Goal: Communication & Community: Answer question/provide support

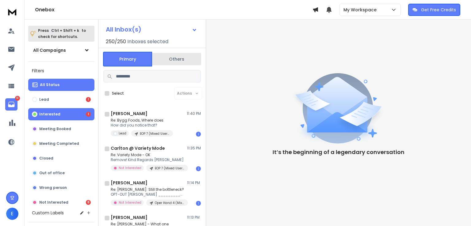
click at [71, 114] on button "Interested 1" at bounding box center [61, 114] width 66 height 12
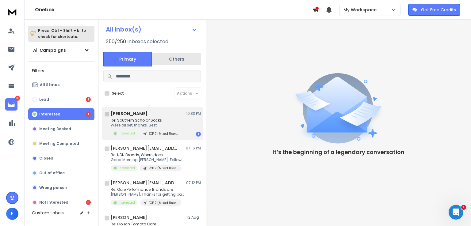
click at [127, 115] on h1 "[PERSON_NAME]" at bounding box center [129, 114] width 37 height 6
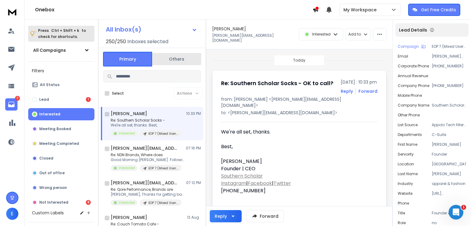
click at [315, 35] on div "Interested" at bounding box center [321, 34] width 44 height 12
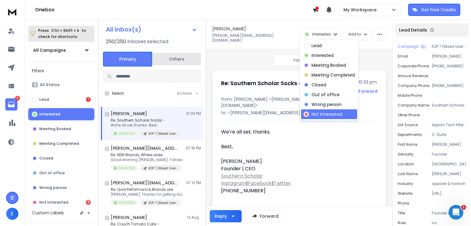
click at [321, 112] on p "Not Interested" at bounding box center [326, 114] width 31 height 6
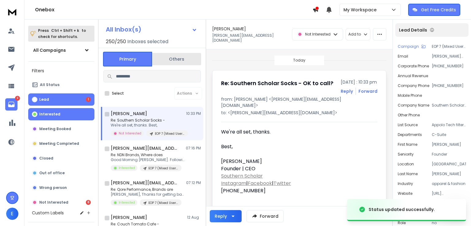
click at [71, 100] on button "Lead 1" at bounding box center [61, 99] width 66 height 12
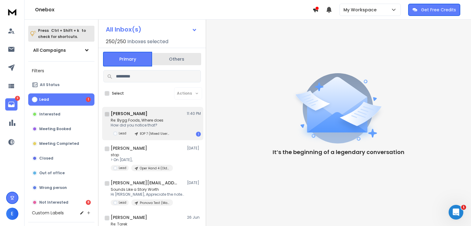
click at [148, 120] on p "Re: Bygg Foods, Where does" at bounding box center [142, 120] width 62 height 5
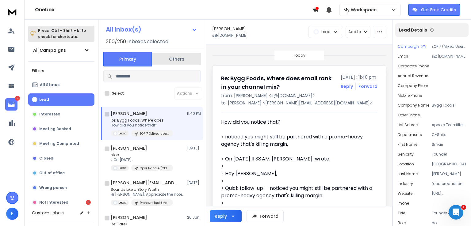
drag, startPoint x: 277, startPoint y: 96, endPoint x: 317, endPoint y: 96, distance: 39.5
click at [317, 96] on p "from: [PERSON_NAME] <s@[DOMAIN_NAME]>" at bounding box center [299, 96] width 156 height 6
copy p "s@[DOMAIN_NAME]"
click at [299, 96] on p "from: [PERSON_NAME] <s@[DOMAIN_NAME]>" at bounding box center [299, 96] width 156 height 6
drag, startPoint x: 286, startPoint y: 96, endPoint x: 317, endPoint y: 96, distance: 31.9
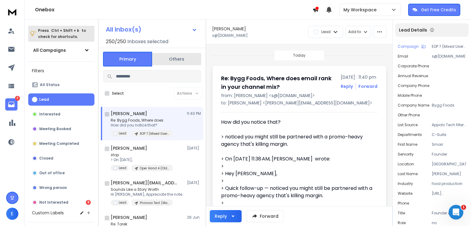
click at [317, 96] on p "from: [PERSON_NAME] <s@[DOMAIN_NAME]>" at bounding box center [299, 96] width 156 height 6
copy p "[DOMAIN_NAME]"
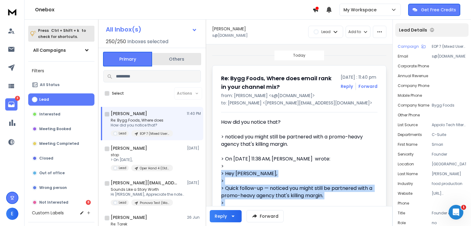
drag, startPoint x: 292, startPoint y: 165, endPoint x: 221, endPoint y: 171, distance: 71.3
copy div "> Lor Ipsum, > > Dolor sitame-co — adipisc eli seddo eiusm te incididun utla e …"
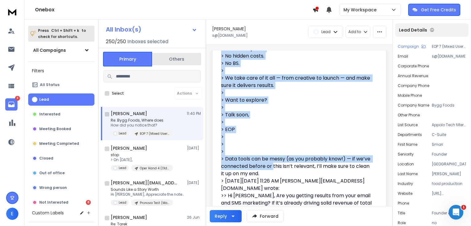
scroll to position [323, 0]
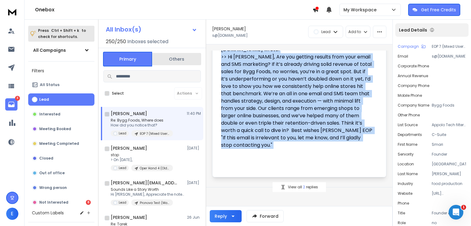
drag, startPoint x: 221, startPoint y: 123, endPoint x: 283, endPoint y: 157, distance: 71.0
copy div "Lor ips dol sitame cons? > adipisc eli seddo eiusm te incididun utla e dolor-ma…"
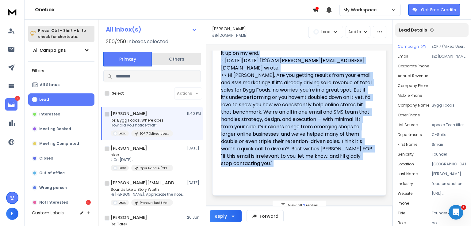
scroll to position [292, 0]
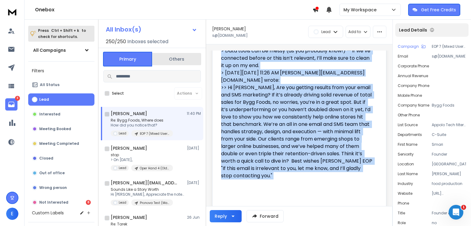
click at [219, 216] on div "Reply" at bounding box center [220, 216] width 12 height 6
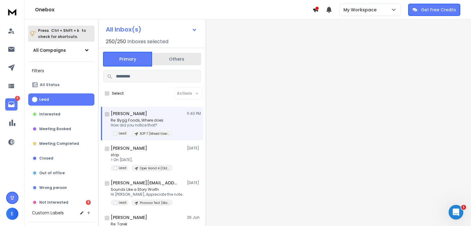
scroll to position [0, 0]
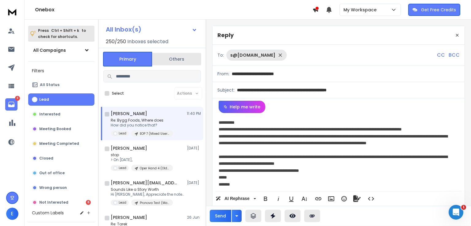
click at [243, 123] on p "**********" at bounding box center [334, 122] width 233 height 7
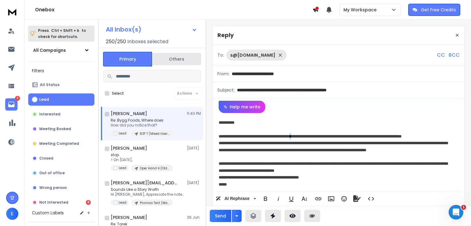
drag, startPoint x: 305, startPoint y: 138, endPoint x: 301, endPoint y: 138, distance: 4.6
click at [301, 138] on p "**********" at bounding box center [334, 136] width 233 height 7
click at [436, 138] on p "**********" at bounding box center [334, 136] width 233 height 7
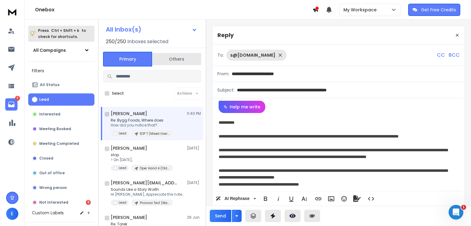
click at [239, 163] on p "**********" at bounding box center [334, 157] width 233 height 21
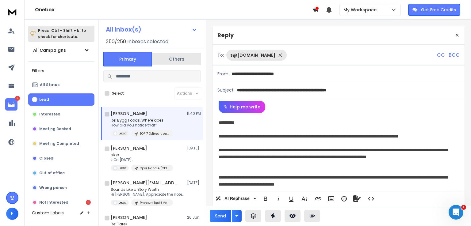
scroll to position [31, 0]
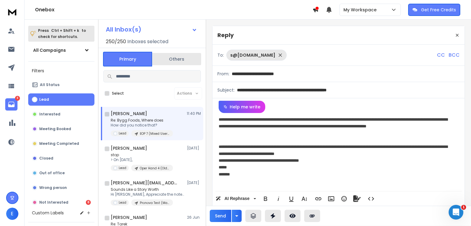
click at [349, 154] on p "**********" at bounding box center [334, 150] width 233 height 14
click at [216, 174] on div "**********" at bounding box center [337, 151] width 250 height 77
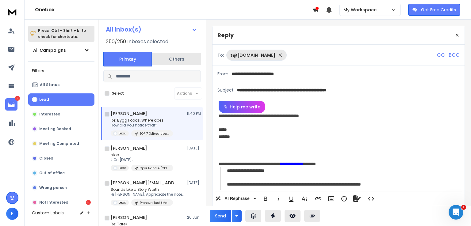
scroll to position [92, 0]
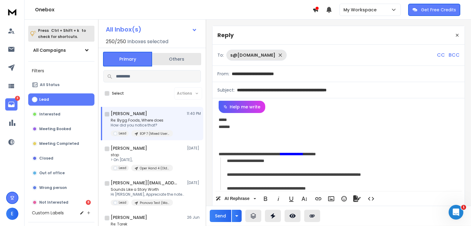
click at [218, 143] on div "**********" at bounding box center [337, 151] width 250 height 77
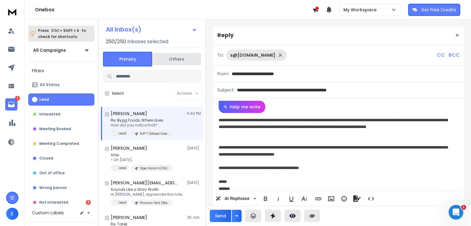
scroll to position [31, 0]
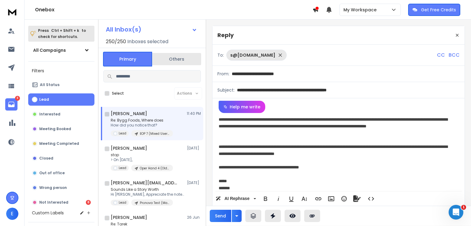
click at [217, 215] on button "Send" at bounding box center [220, 216] width 21 height 12
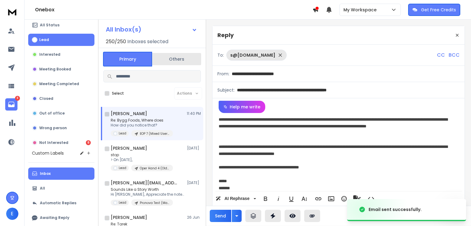
scroll to position [61, 0]
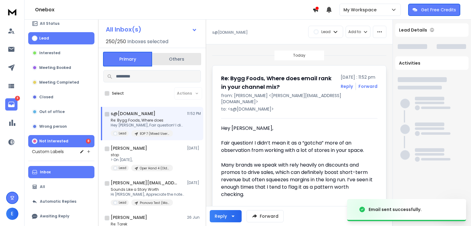
click at [57, 139] on p "Not Interested" at bounding box center [53, 141] width 29 height 5
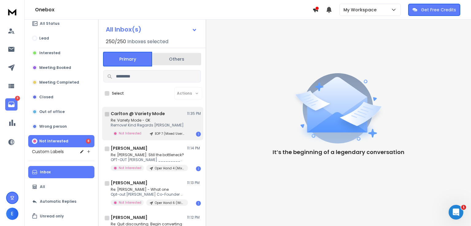
click at [129, 127] on p "Remove! Kind Regards [PERSON_NAME]" at bounding box center [148, 125] width 74 height 5
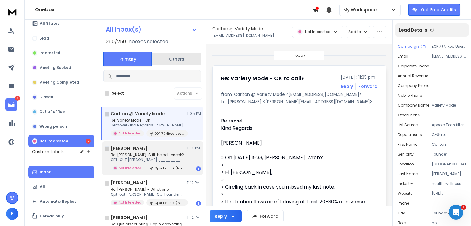
click at [141, 149] on div "[PERSON_NAME] 11:14 PM" at bounding box center [156, 148] width 90 height 6
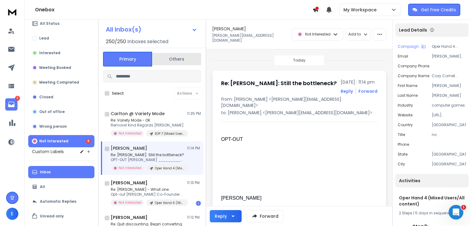
scroll to position [31, 0]
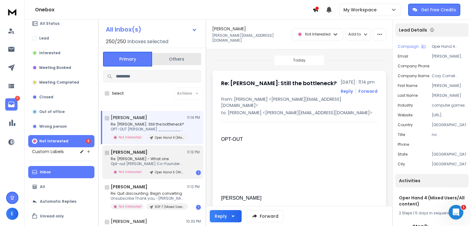
click at [142, 157] on p "Re: [PERSON_NAME] - What one" at bounding box center [148, 159] width 74 height 5
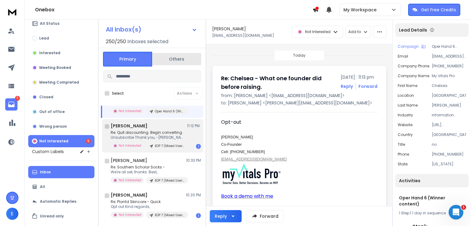
scroll to position [92, 0]
click at [141, 145] on div "Not Interested" at bounding box center [127, 145] width 33 height 6
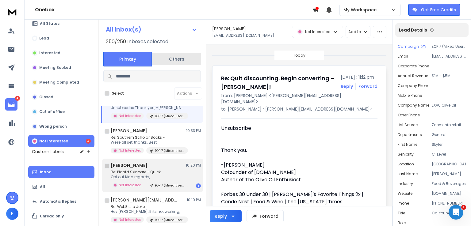
scroll to position [123, 0]
click at [143, 165] on h1 "[PERSON_NAME]" at bounding box center [129, 164] width 37 height 6
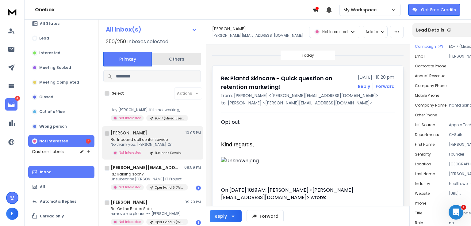
scroll to position [245, 0]
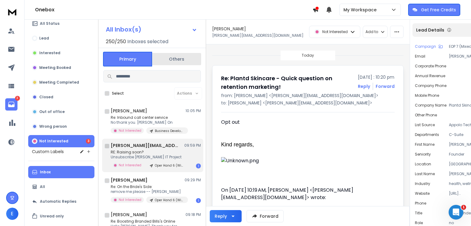
click at [141, 156] on p "Unsubscribe [PERSON_NAME] IT Project" at bounding box center [148, 157] width 74 height 5
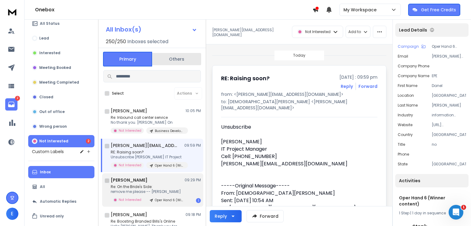
click at [148, 186] on p "Re: On the Bride's Side:" at bounding box center [148, 186] width 74 height 5
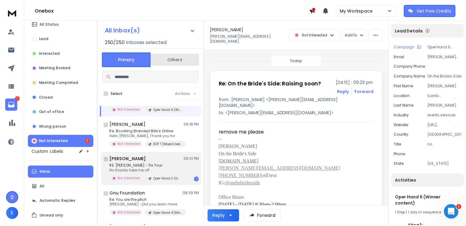
scroll to position [337, 0]
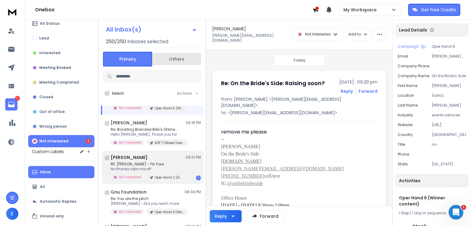
click at [146, 166] on p "RE: [PERSON_NAME] - Fix Your" at bounding box center [148, 164] width 74 height 5
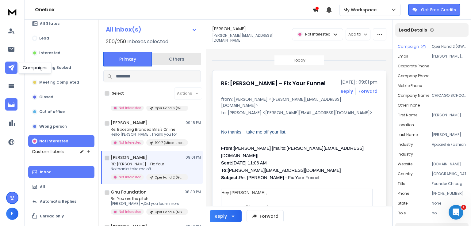
click at [16, 63] on link at bounding box center [11, 68] width 12 height 12
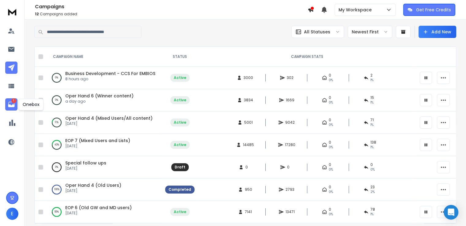
click at [14, 103] on p "1" at bounding box center [13, 100] width 5 height 5
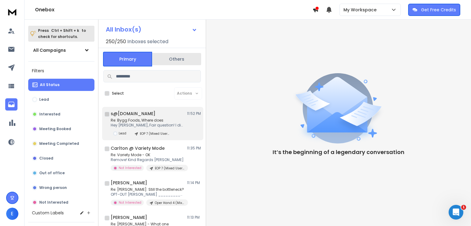
click at [136, 126] on p "Hey [PERSON_NAME], Fair question! I didn’t" at bounding box center [148, 125] width 74 height 5
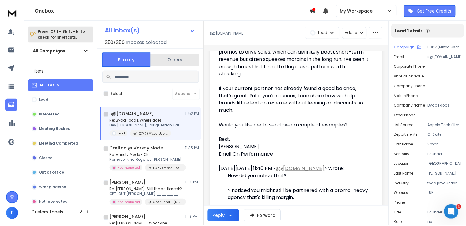
scroll to position [123, 0]
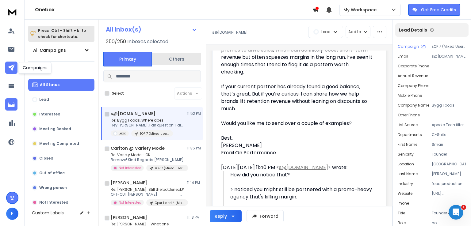
click at [13, 69] on icon at bounding box center [11, 67] width 7 height 7
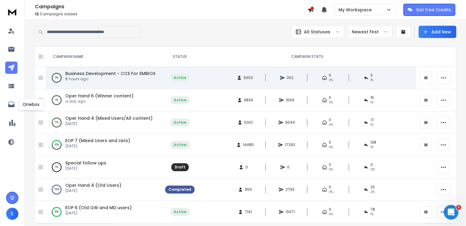
click at [110, 75] on span "Business Development - CCS For EMBIOS" at bounding box center [110, 73] width 90 height 6
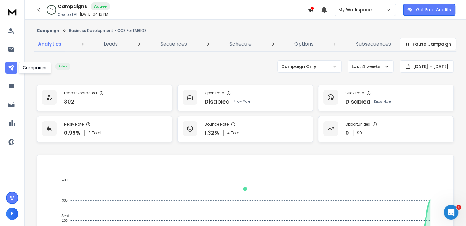
click at [10, 69] on icon at bounding box center [11, 67] width 7 height 7
